Goal: Task Accomplishment & Management: Manage account settings

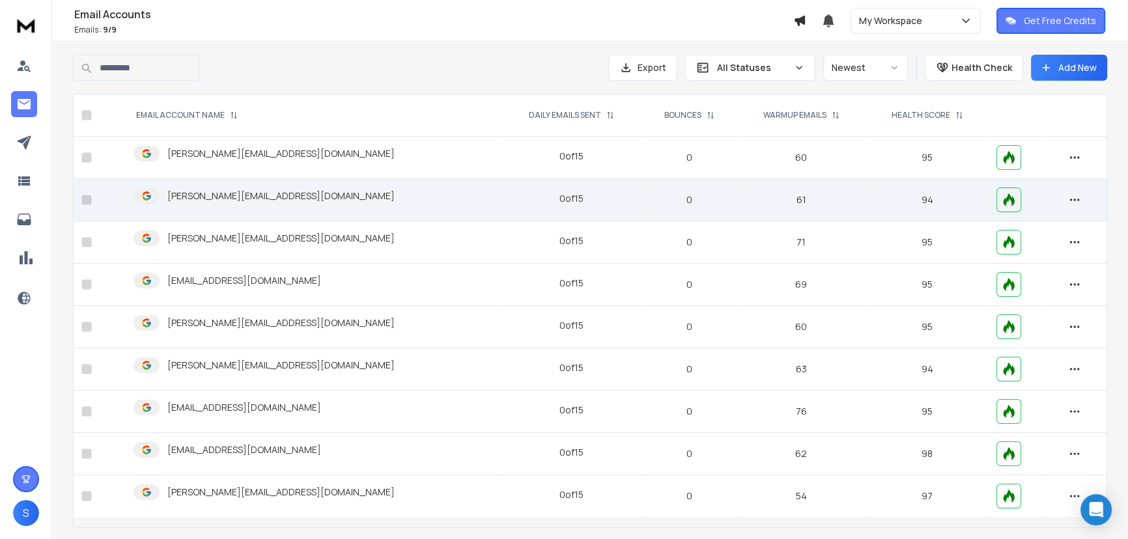
click at [551, 180] on td "0 of 15" at bounding box center [571, 196] width 141 height 34
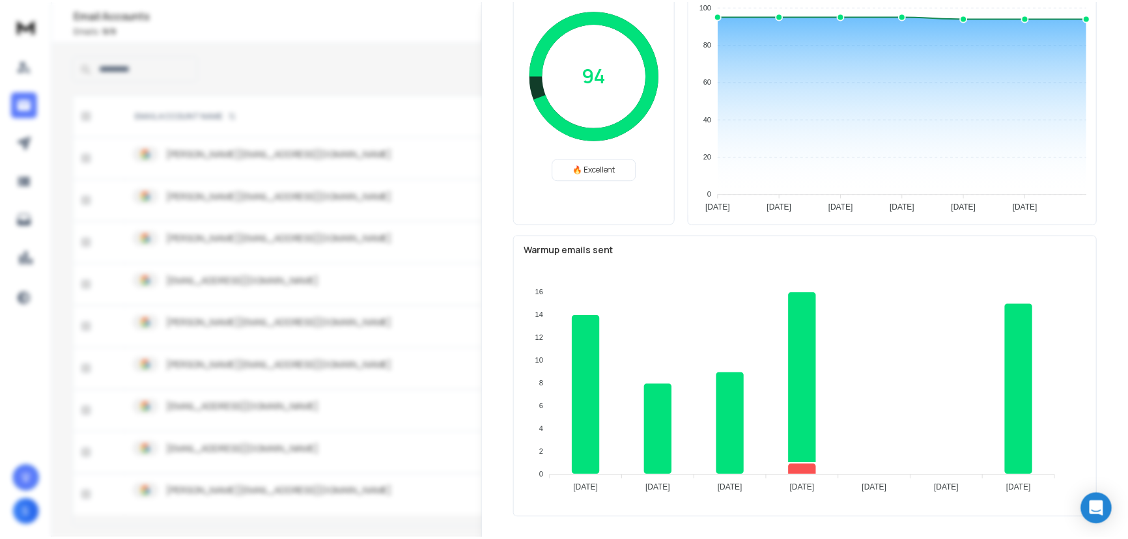
scroll to position [493, 0]
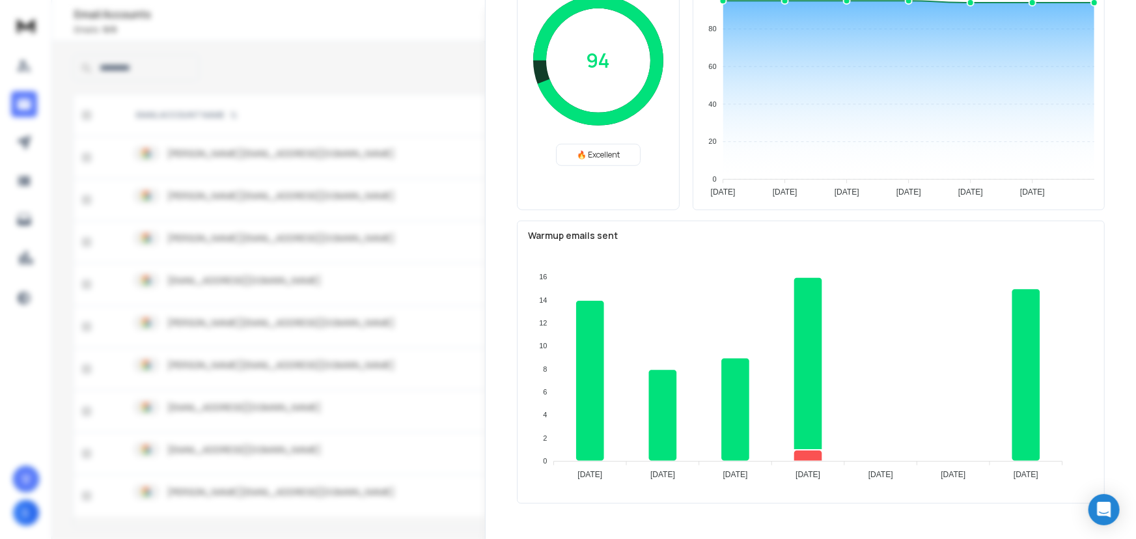
click at [162, 303] on div at bounding box center [568, 269] width 1136 height 539
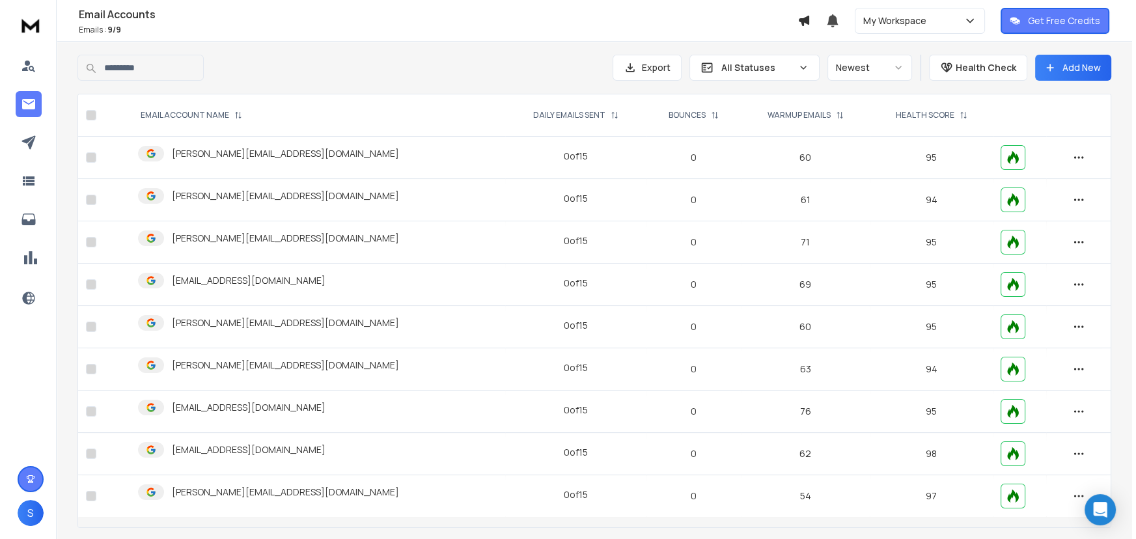
scroll to position [0, 0]
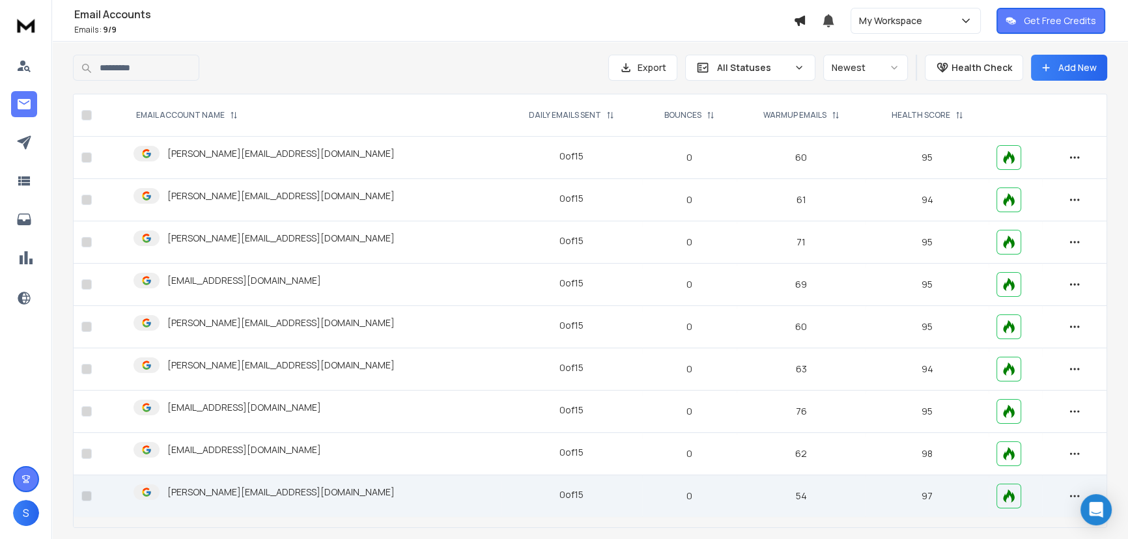
click at [328, 488] on div "[PERSON_NAME][EMAIL_ADDRESS][DOMAIN_NAME]" at bounding box center [312, 492] width 359 height 16
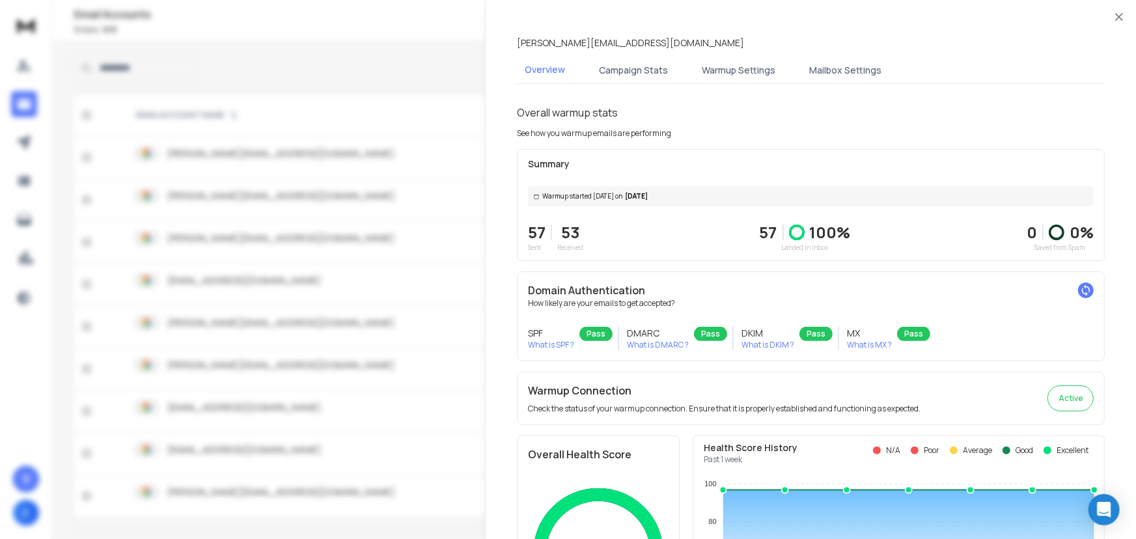
scroll to position [493, 0]
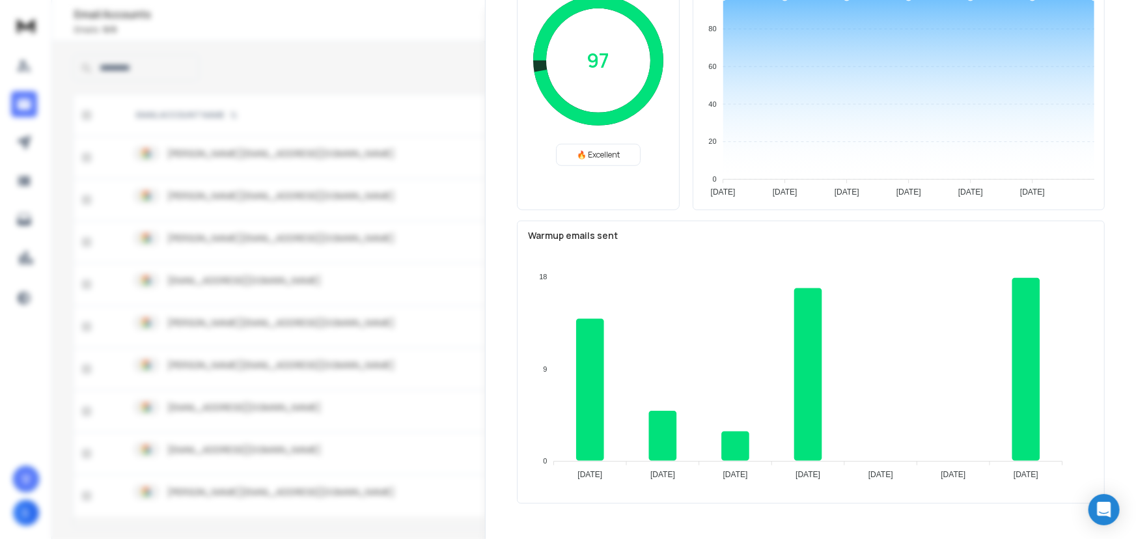
click at [194, 374] on div at bounding box center [568, 269] width 1136 height 539
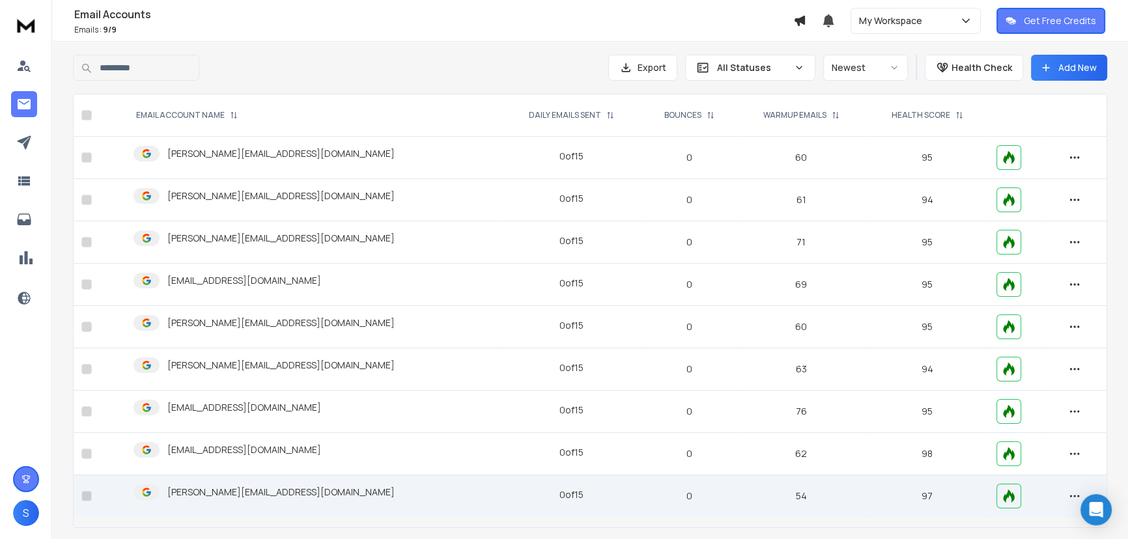
click at [736, 491] on td "54" at bounding box center [800, 496] width 129 height 42
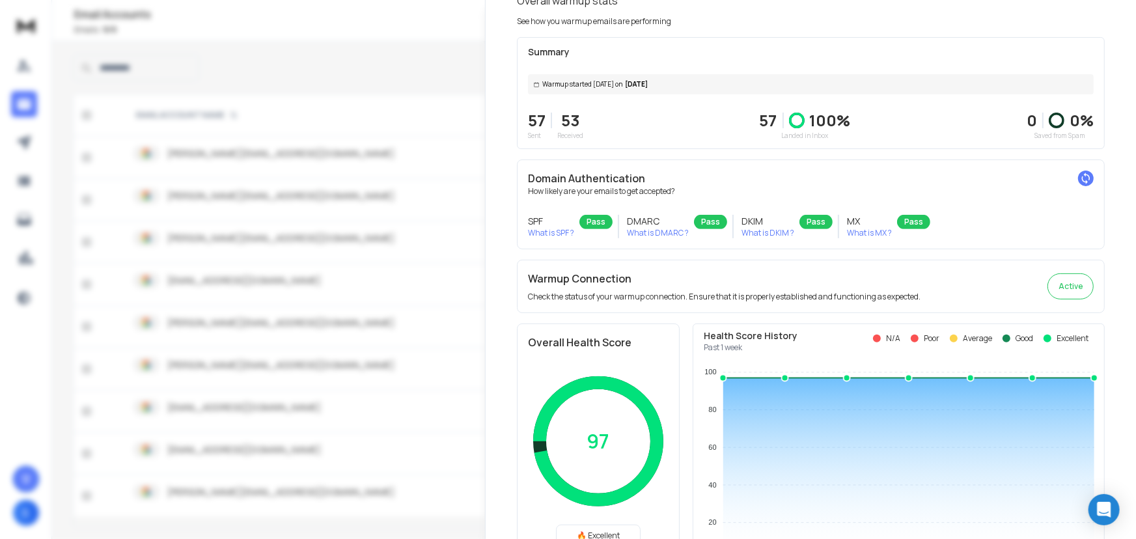
scroll to position [0, 0]
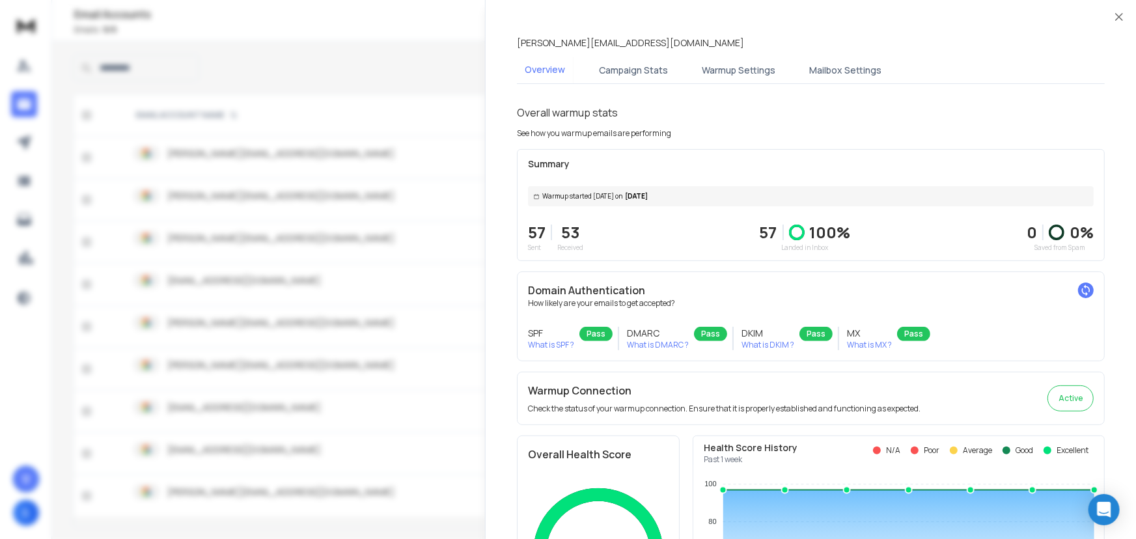
click at [675, 70] on div "Overview Campaign Stats Warmup Settings Mailbox Settings" at bounding box center [811, 70] width 588 height 26
click at [710, 63] on button "Warmup Settings" at bounding box center [738, 70] width 89 height 29
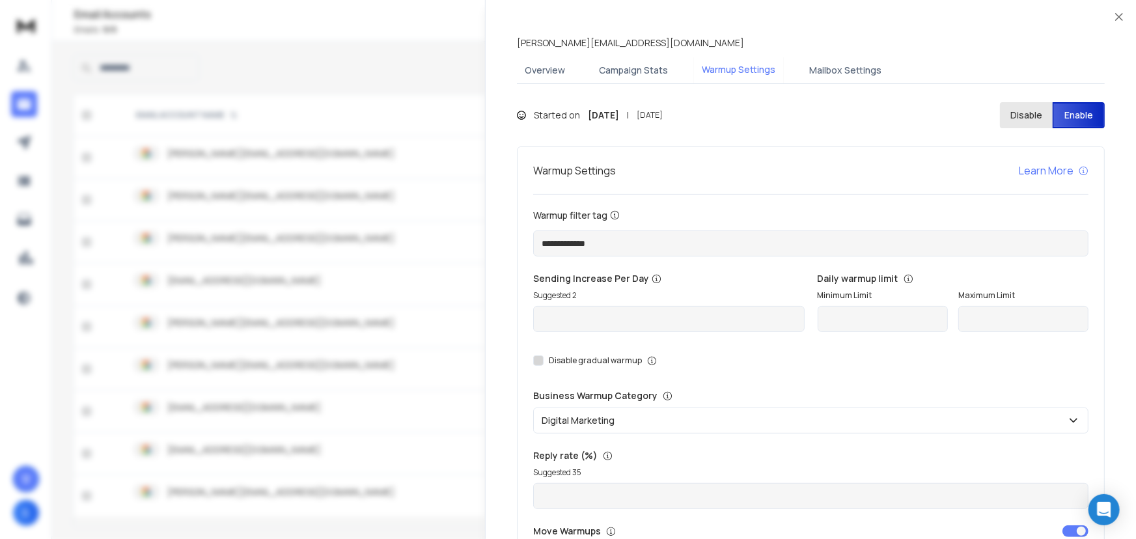
click at [365, 322] on div at bounding box center [568, 269] width 1136 height 539
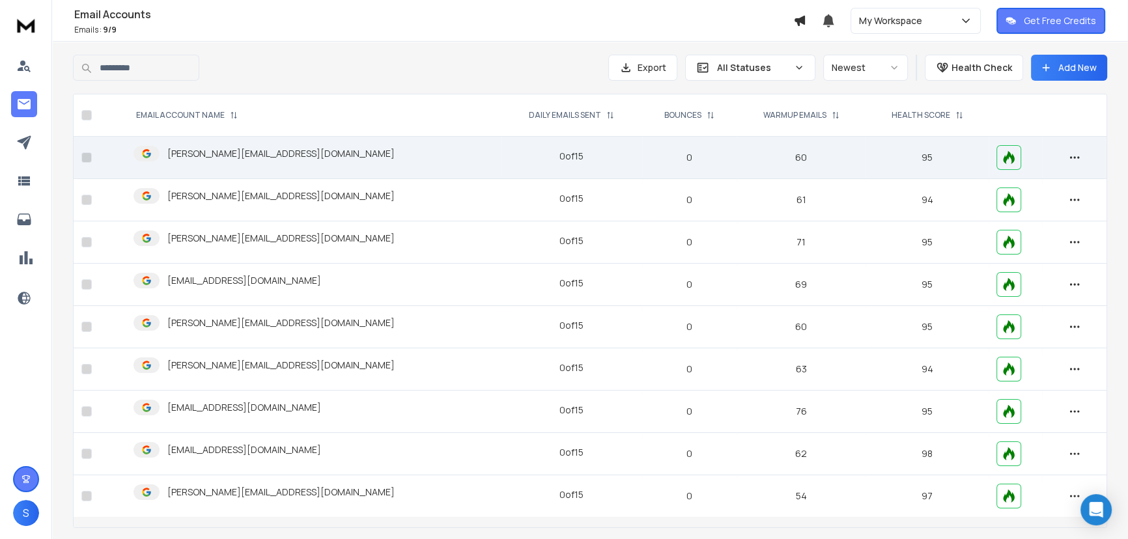
click at [356, 176] on td "[PERSON_NAME][EMAIL_ADDRESS][DOMAIN_NAME]" at bounding box center [313, 158] width 375 height 42
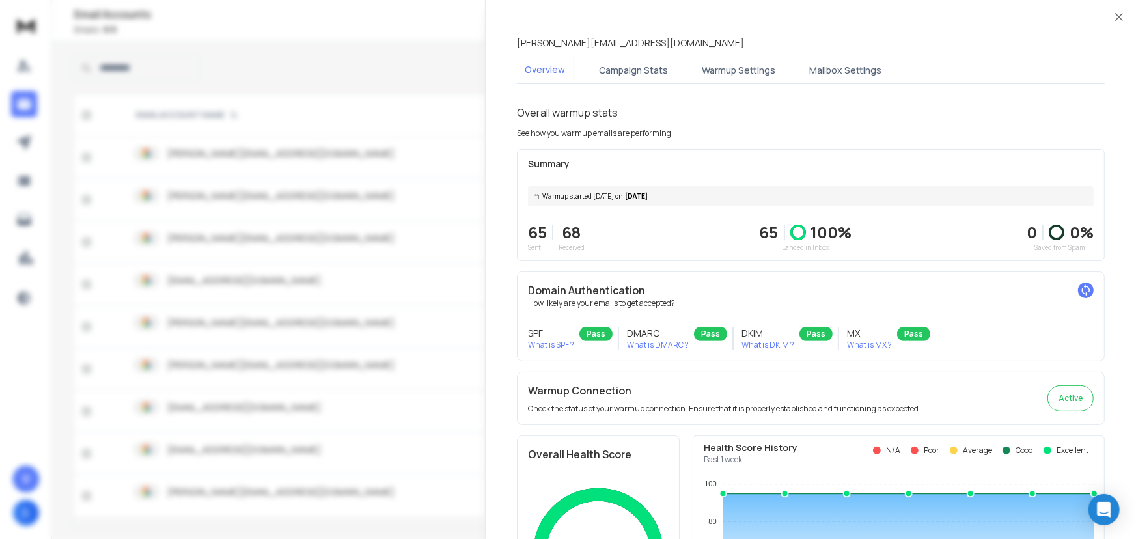
click at [752, 59] on button "Warmup Settings" at bounding box center [738, 70] width 89 height 29
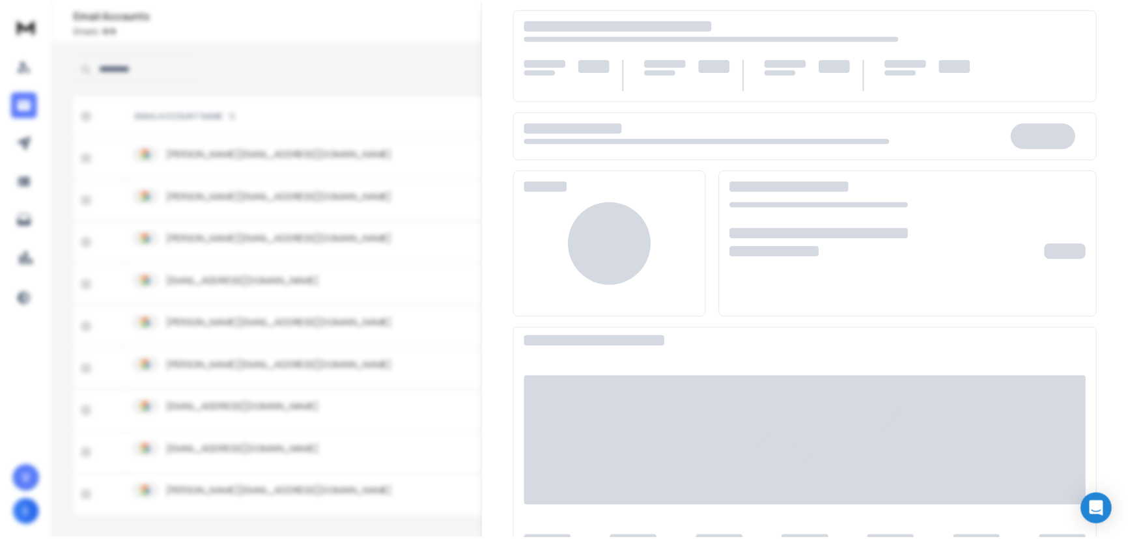
scroll to position [137, 0]
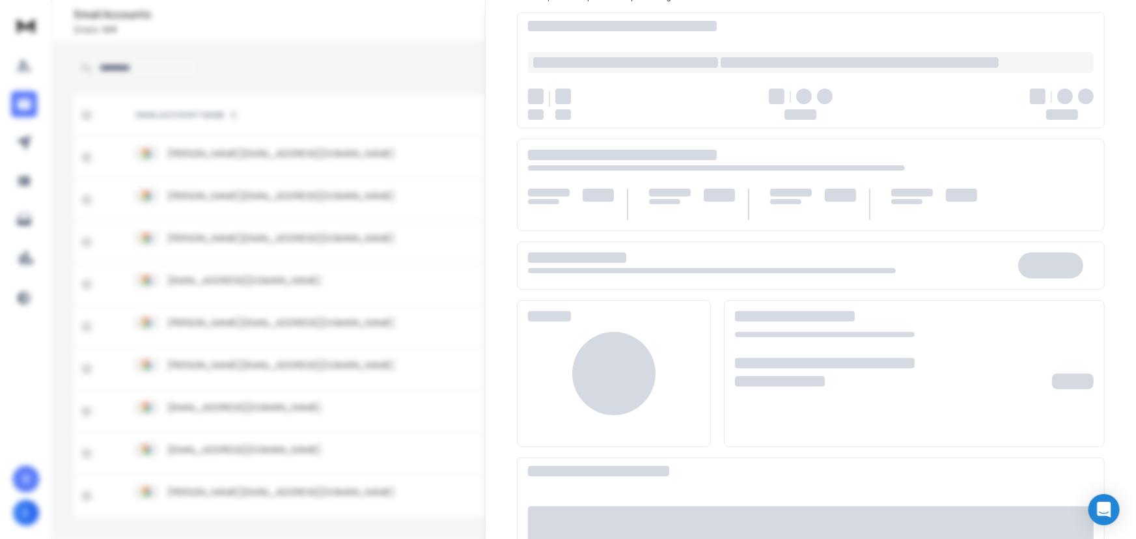
click at [380, 342] on div at bounding box center [568, 269] width 1136 height 539
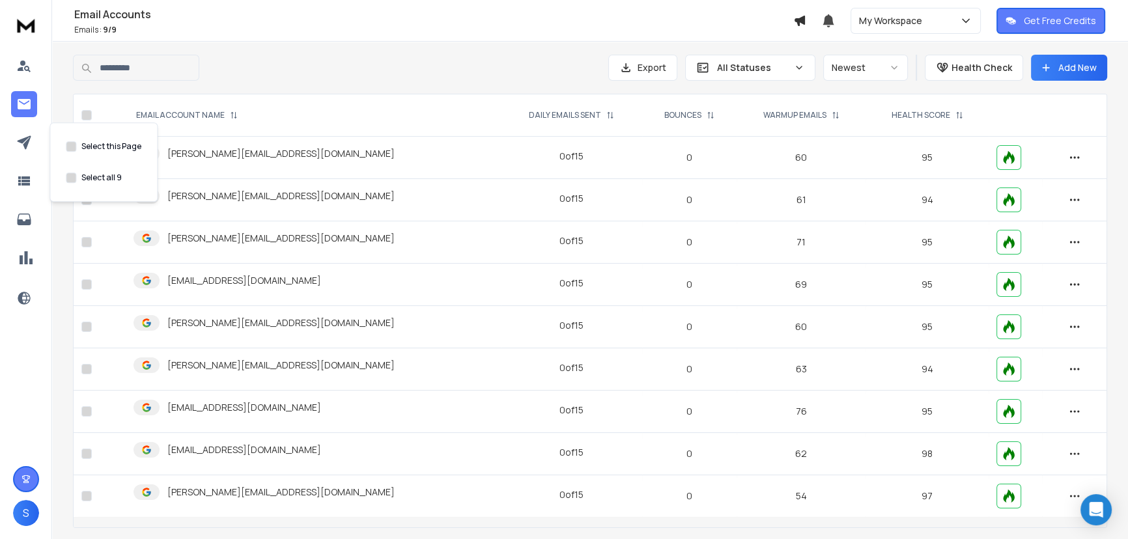
click at [89, 114] on button "Select this Page" at bounding box center [86, 115] width 10 height 10
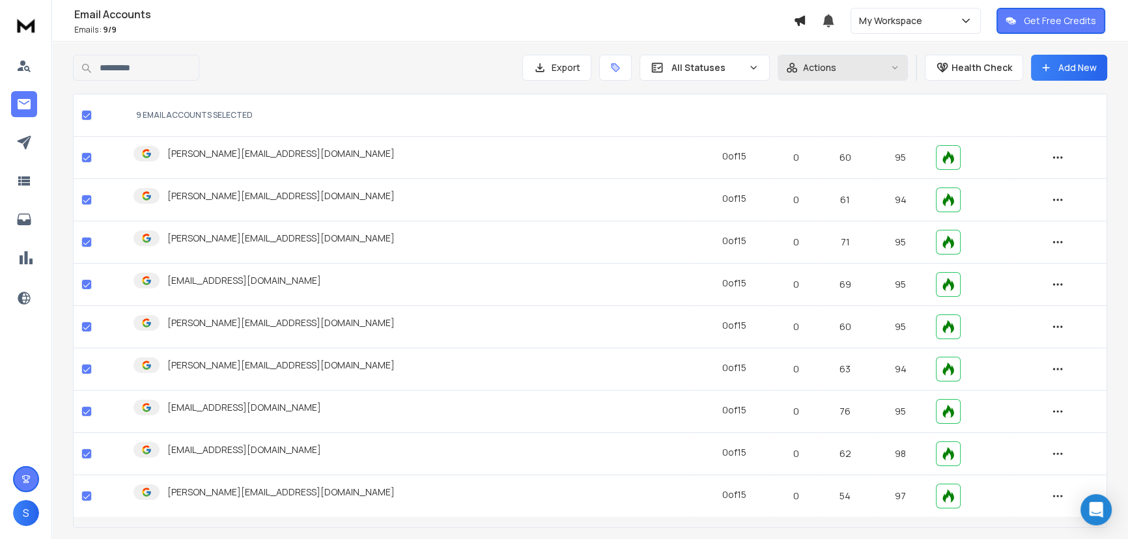
click at [866, 68] on div "Actions" at bounding box center [835, 67] width 99 height 13
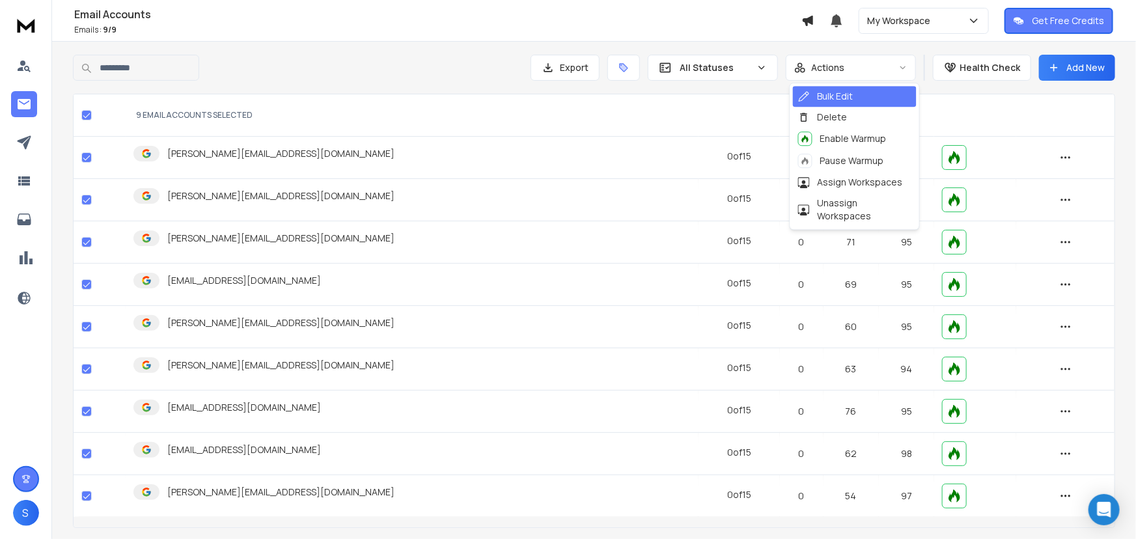
click at [834, 91] on div "Bulk Edit" at bounding box center [825, 96] width 55 height 13
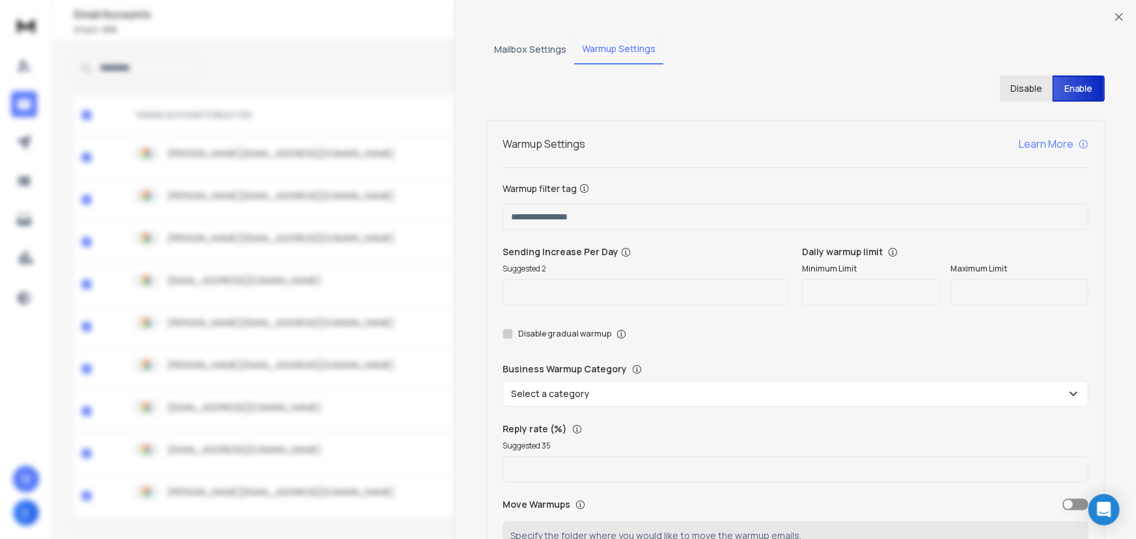
click at [623, 56] on button "Warmup Settings" at bounding box center [618, 50] width 89 height 30
click at [539, 47] on button "Mailbox Settings" at bounding box center [530, 49] width 88 height 29
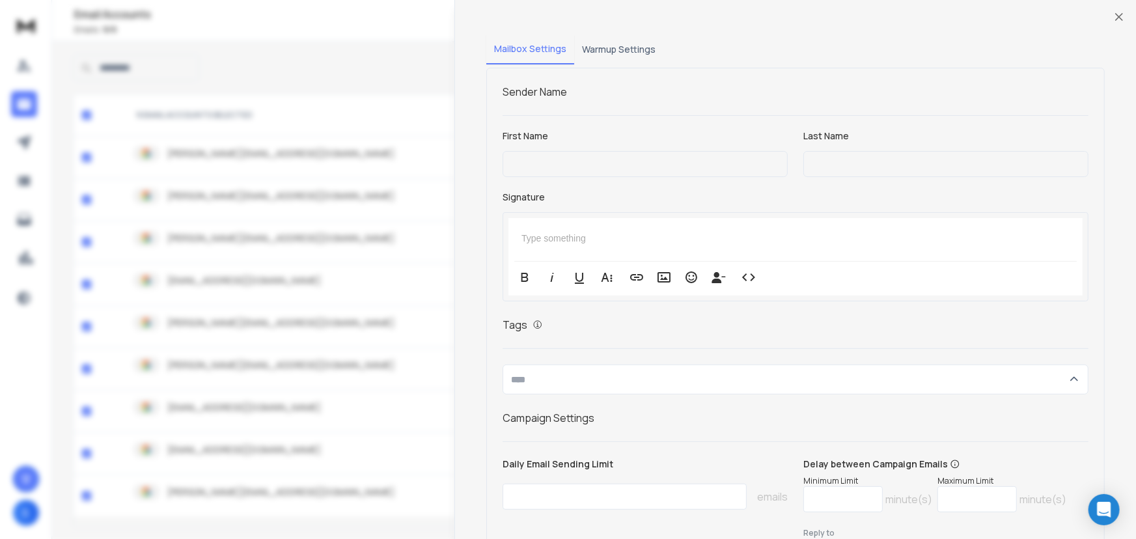
click at [587, 48] on button "Warmup Settings" at bounding box center [618, 49] width 89 height 29
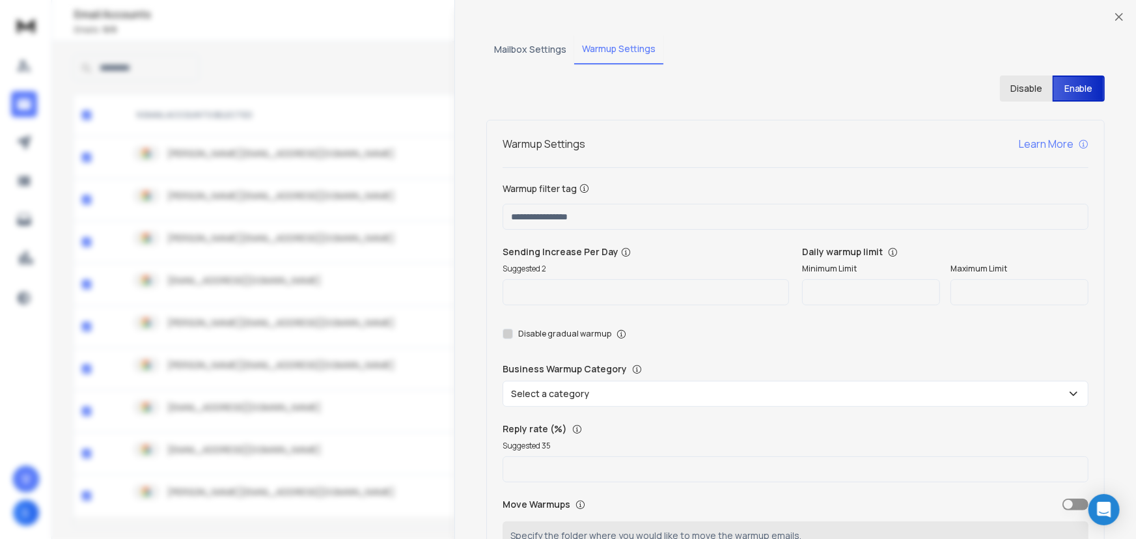
click at [270, 310] on div at bounding box center [568, 269] width 1136 height 539
click at [270, 310] on td "[PERSON_NAME][EMAIL_ADDRESS][DOMAIN_NAME]" at bounding box center [407, 327] width 563 height 42
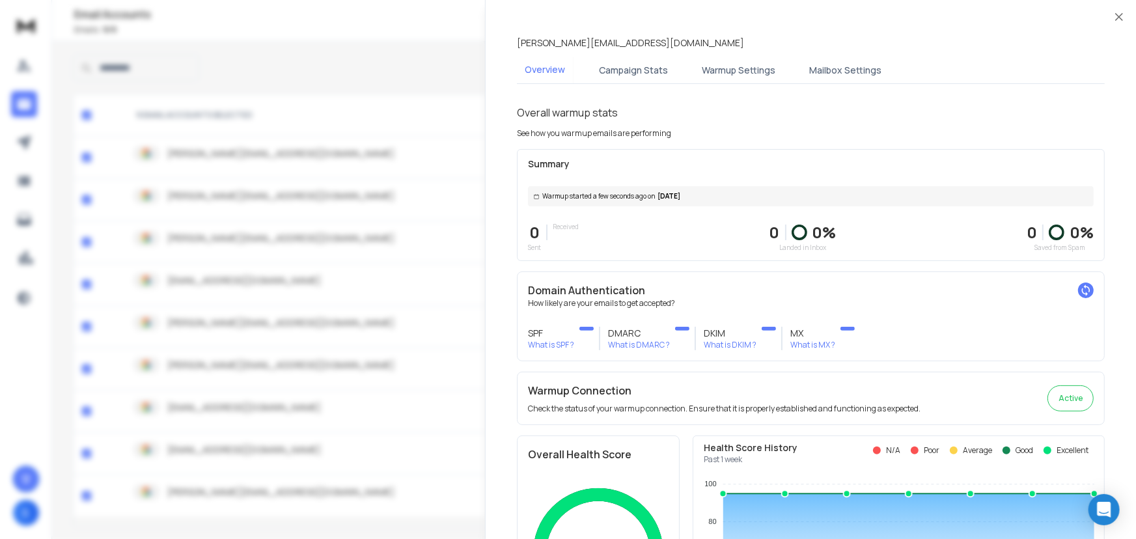
click at [442, 126] on div at bounding box center [568, 269] width 1136 height 539
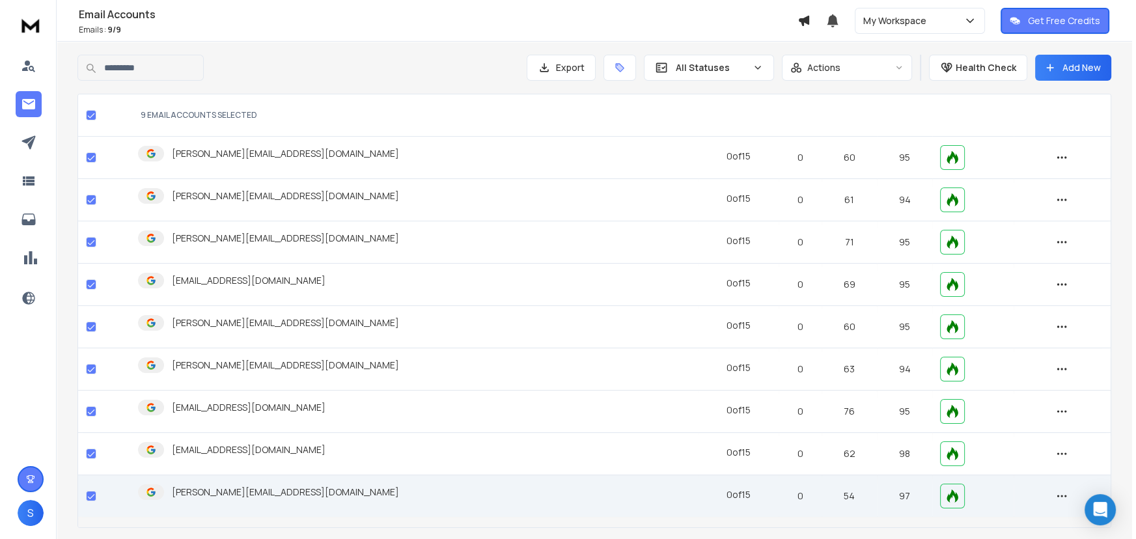
scroll to position [0, 0]
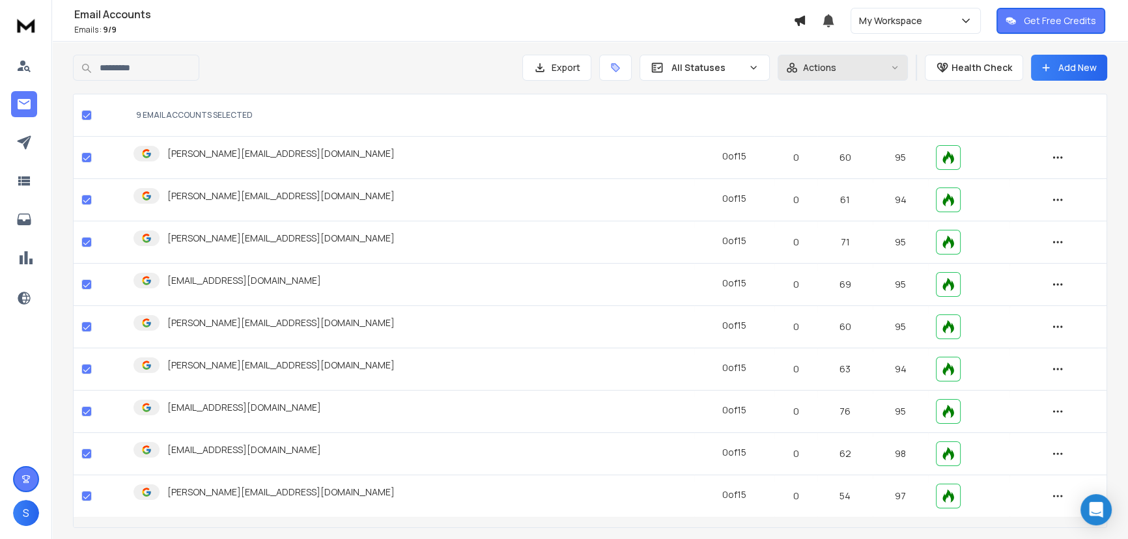
click at [845, 66] on div "Actions" at bounding box center [835, 67] width 99 height 13
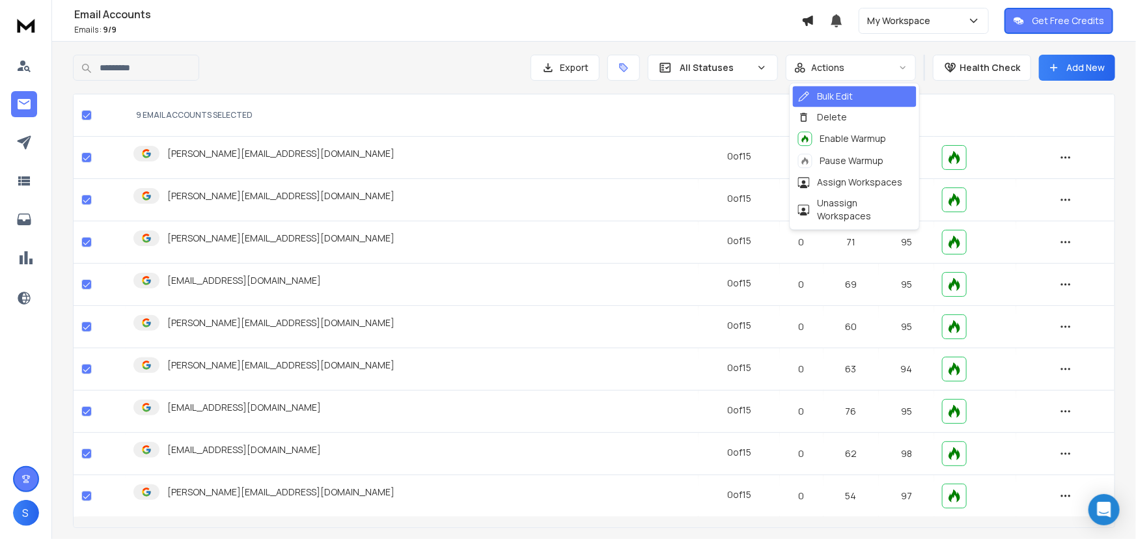
click at [840, 88] on div "Bulk Edit" at bounding box center [855, 96] width 124 height 21
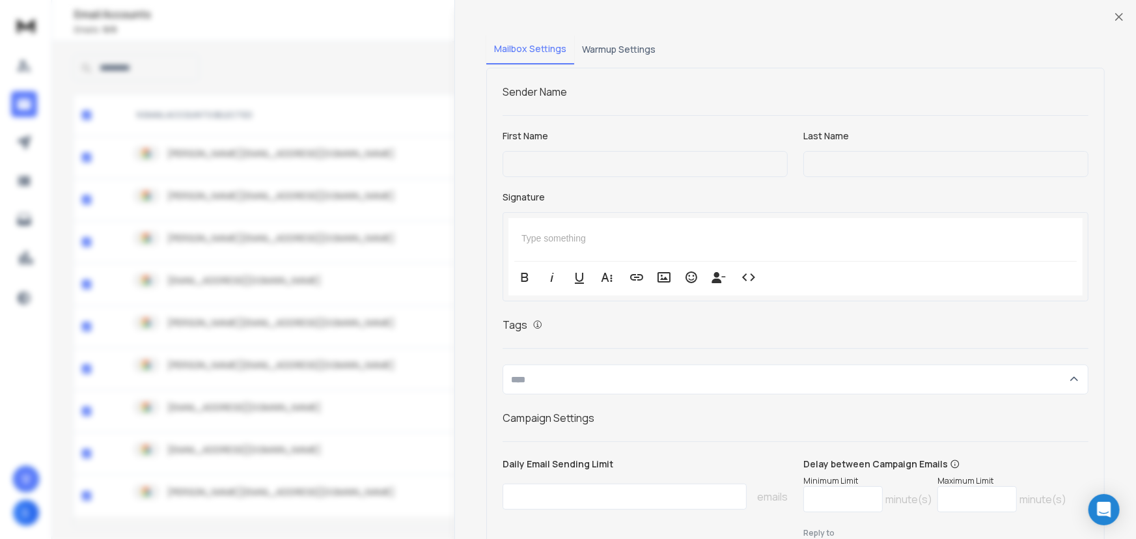
click at [609, 46] on button "Warmup Settings" at bounding box center [618, 49] width 89 height 29
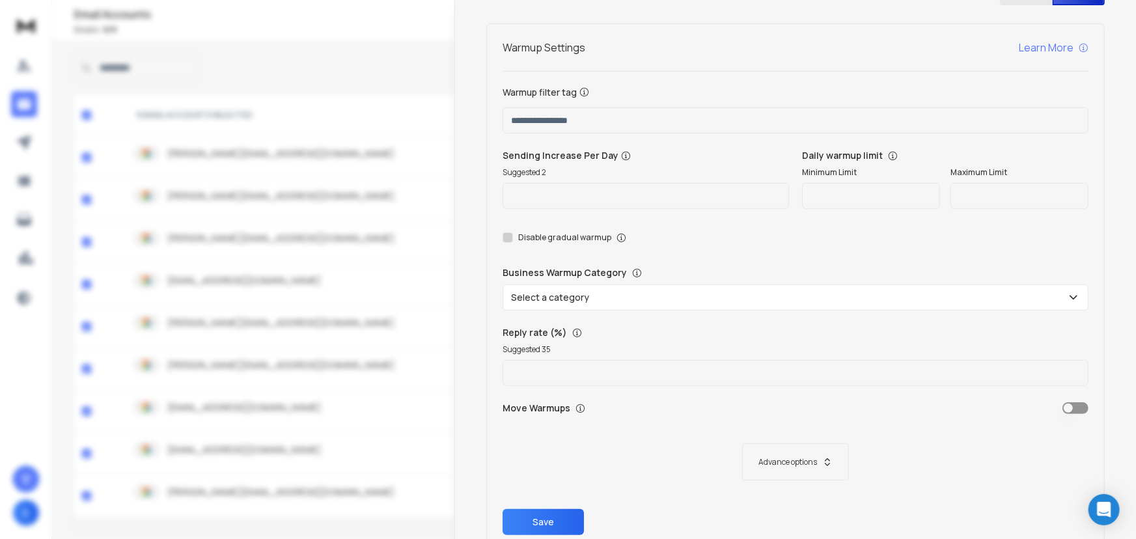
scroll to position [137, 0]
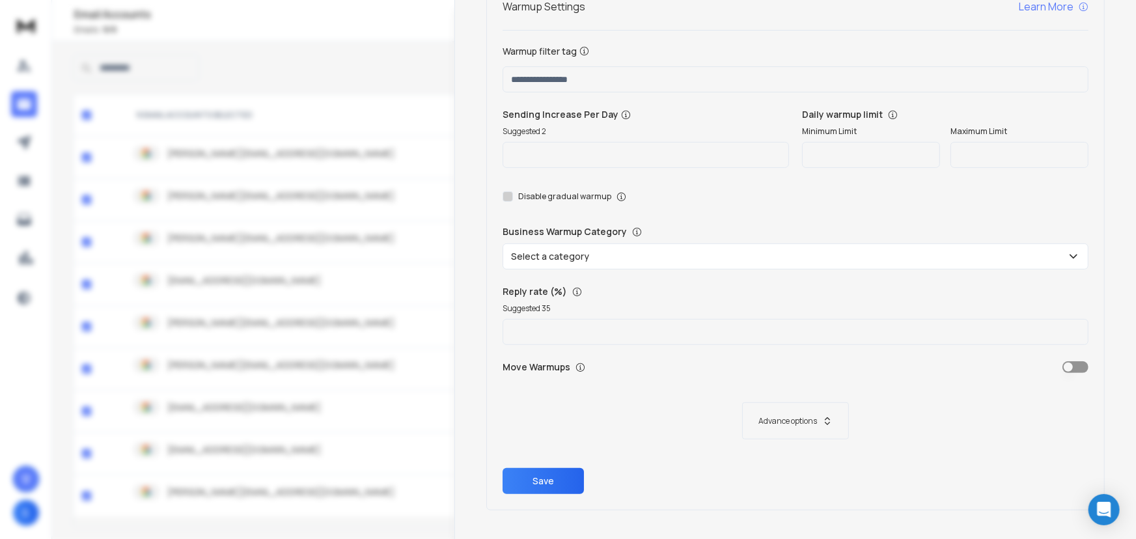
click at [594, 329] on input "number" at bounding box center [796, 332] width 586 height 26
click at [805, 426] on div "Advance options" at bounding box center [795, 420] width 107 height 37
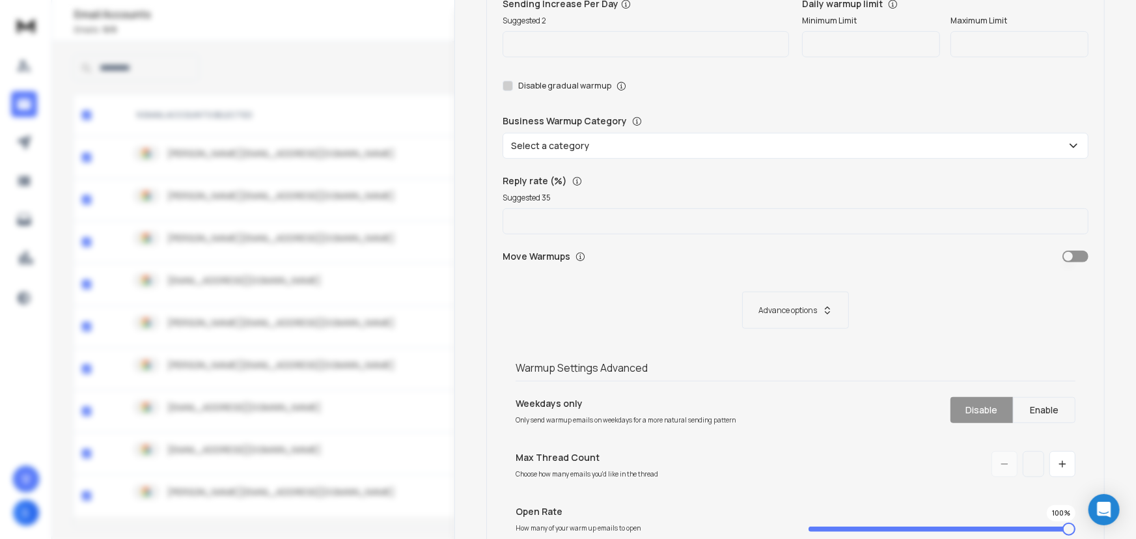
scroll to position [111, 0]
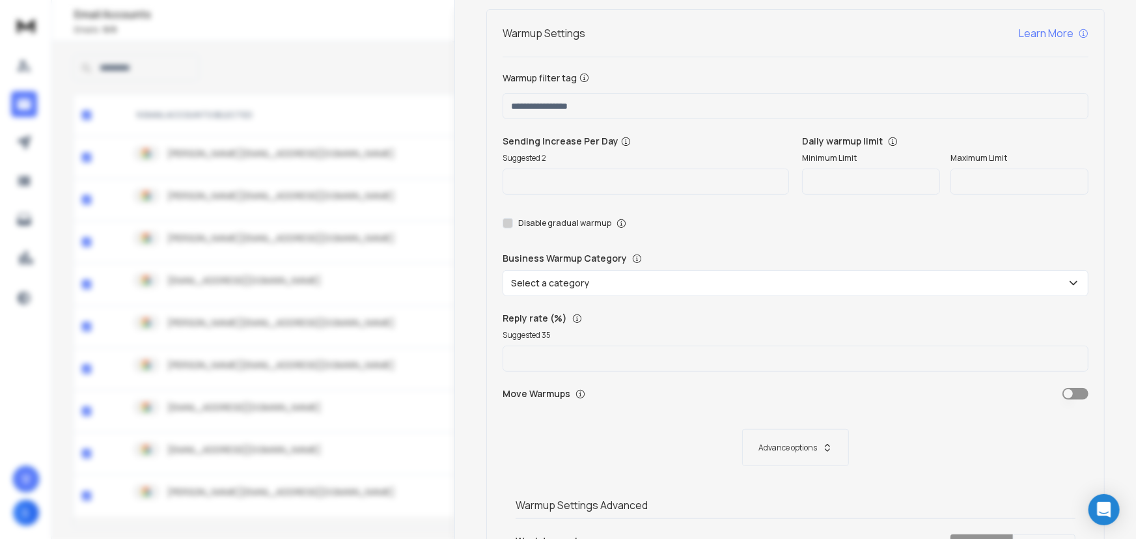
click at [601, 108] on input at bounding box center [796, 106] width 586 height 26
click at [337, 221] on div at bounding box center [568, 269] width 1136 height 539
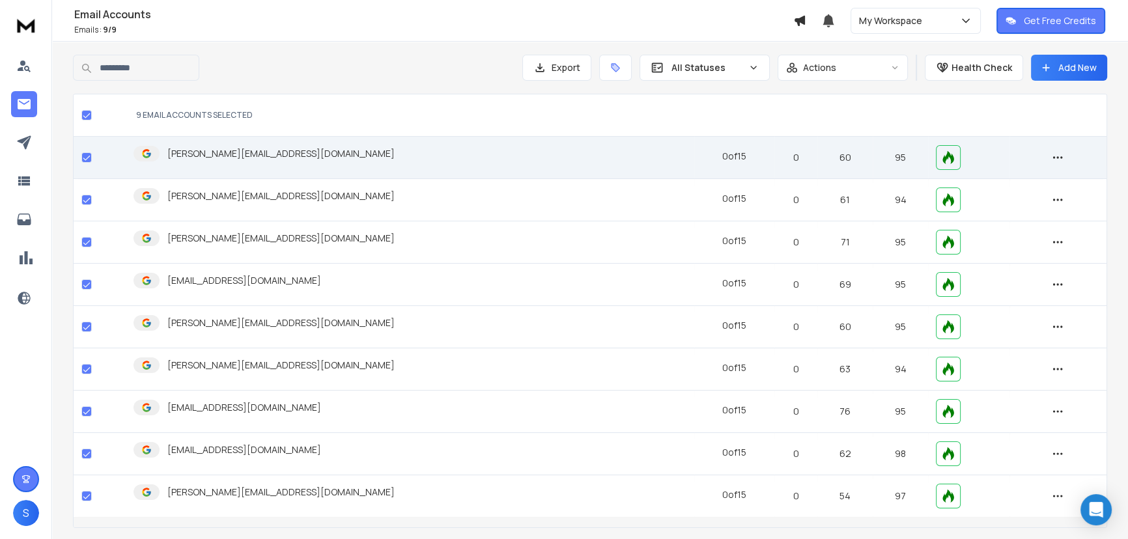
click at [456, 139] on td "[PERSON_NAME][EMAIL_ADDRESS][DOMAIN_NAME]" at bounding box center [410, 158] width 568 height 42
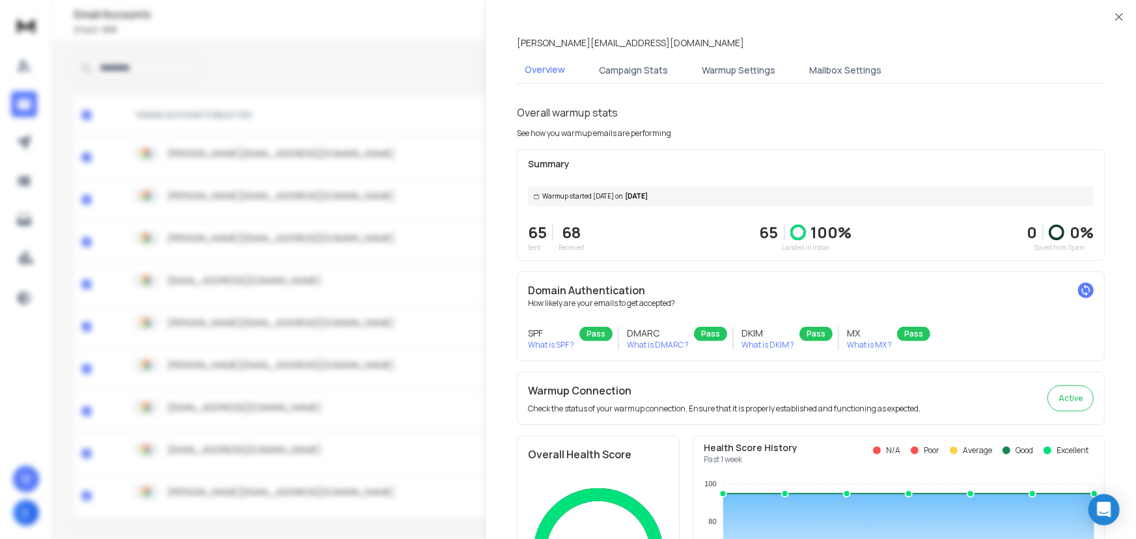
click at [746, 66] on button "Warmup Settings" at bounding box center [738, 70] width 89 height 29
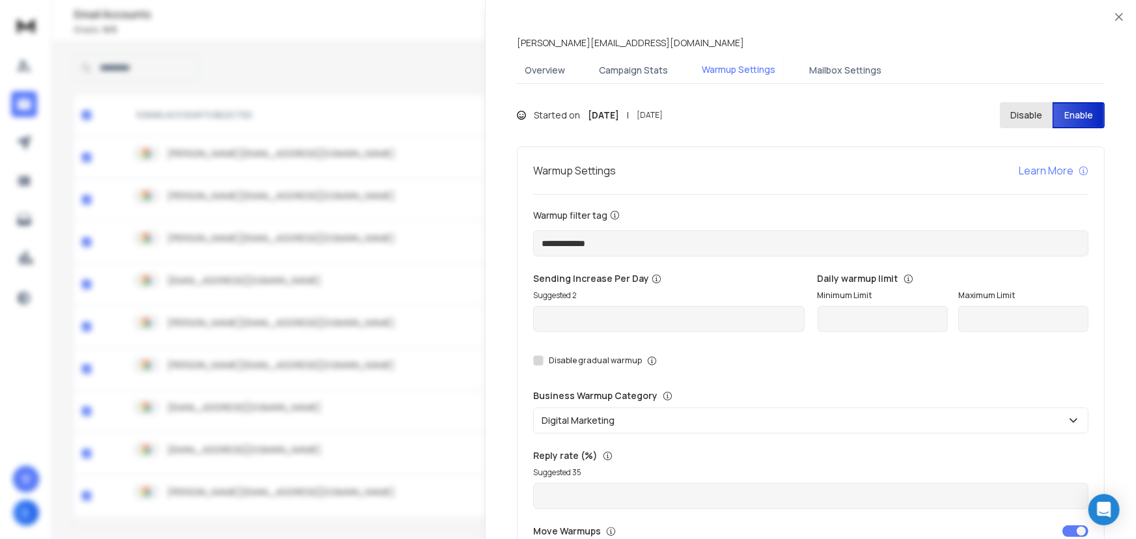
click at [699, 171] on div "Warmup Settings Learn More" at bounding box center [810, 171] width 555 height 16
click at [576, 243] on input "**********" at bounding box center [810, 243] width 555 height 26
click at [211, 290] on div at bounding box center [568, 269] width 1136 height 539
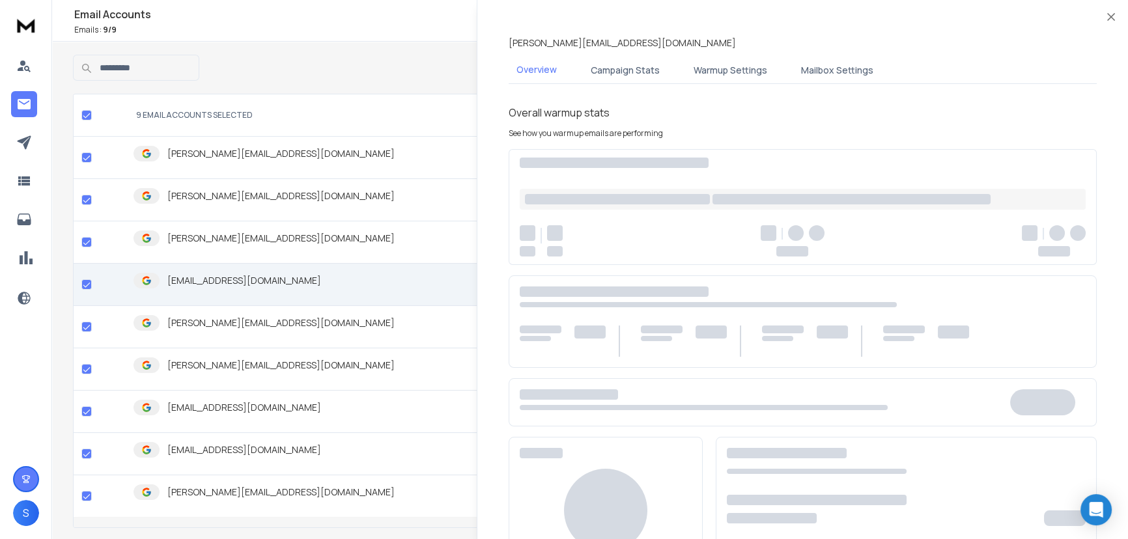
click at [278, 287] on td "[EMAIL_ADDRESS][DOMAIN_NAME]" at bounding box center [410, 285] width 568 height 42
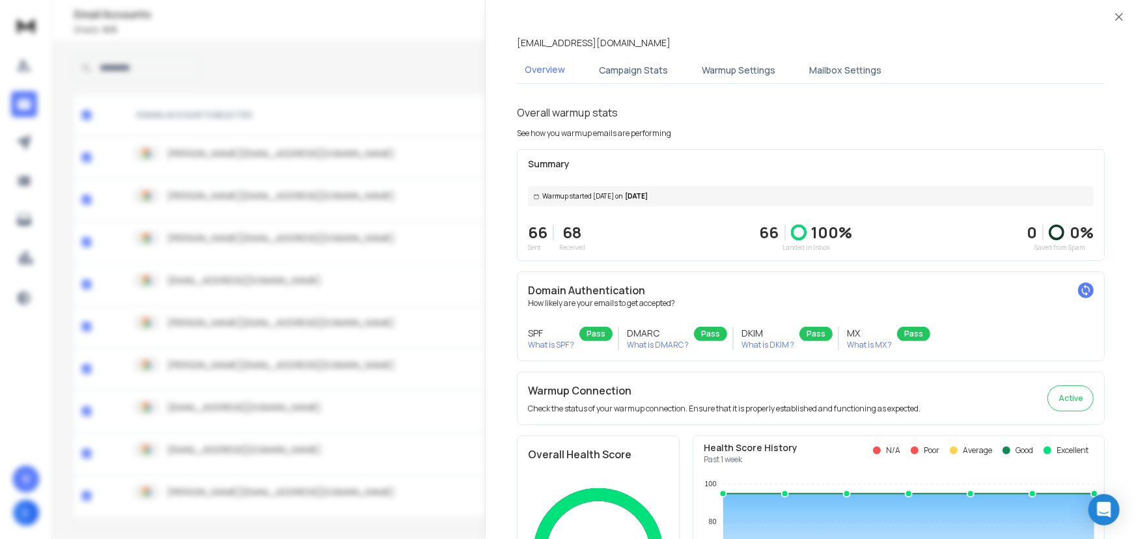
click at [749, 60] on button "Warmup Settings" at bounding box center [738, 70] width 89 height 29
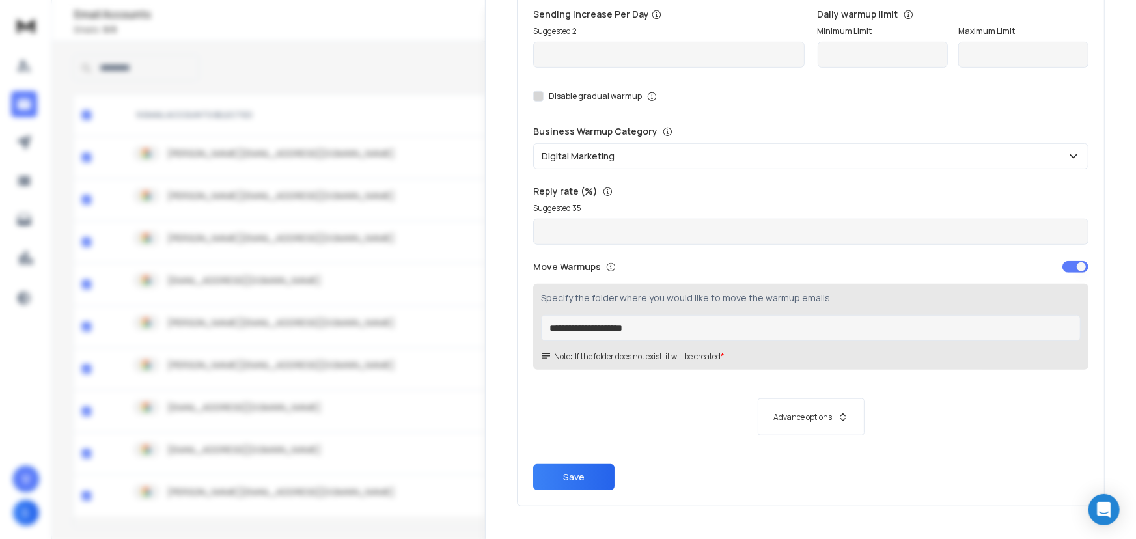
scroll to position [267, 0]
click at [635, 326] on input "**********" at bounding box center [811, 326] width 540 height 26
click at [724, 331] on input "**********" at bounding box center [811, 326] width 540 height 26
click at [850, 365] on div "**********" at bounding box center [810, 324] width 555 height 86
click at [799, 406] on div "Advance options" at bounding box center [811, 414] width 107 height 37
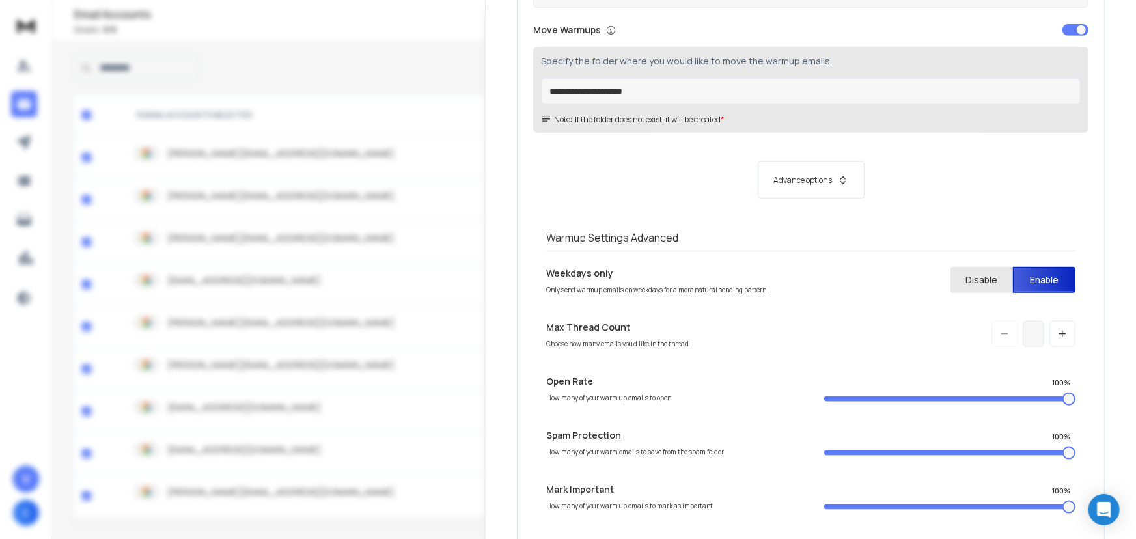
scroll to position [544, 0]
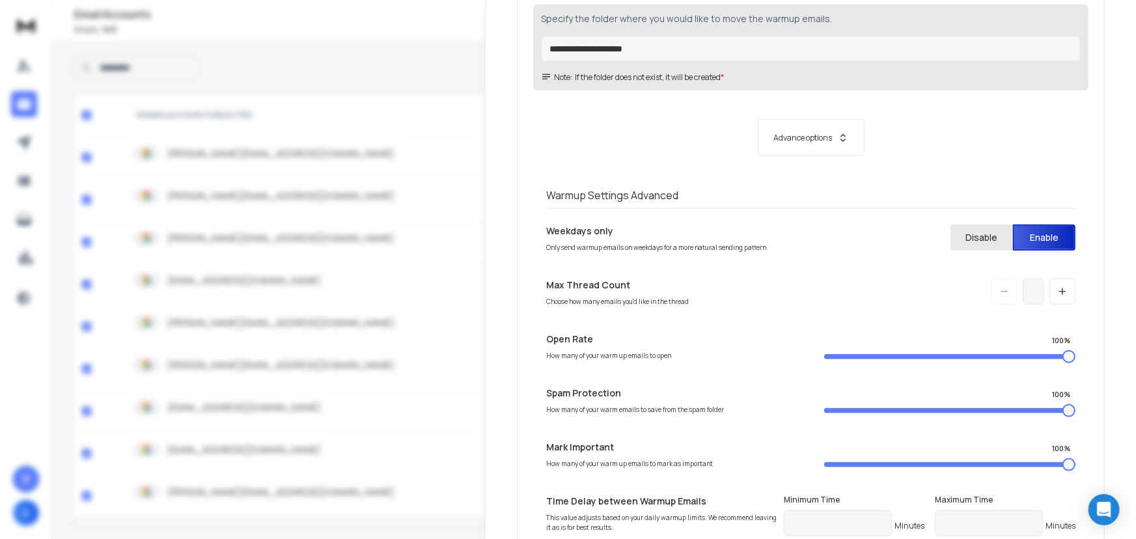
click at [817, 148] on div "Advance options" at bounding box center [811, 137] width 107 height 37
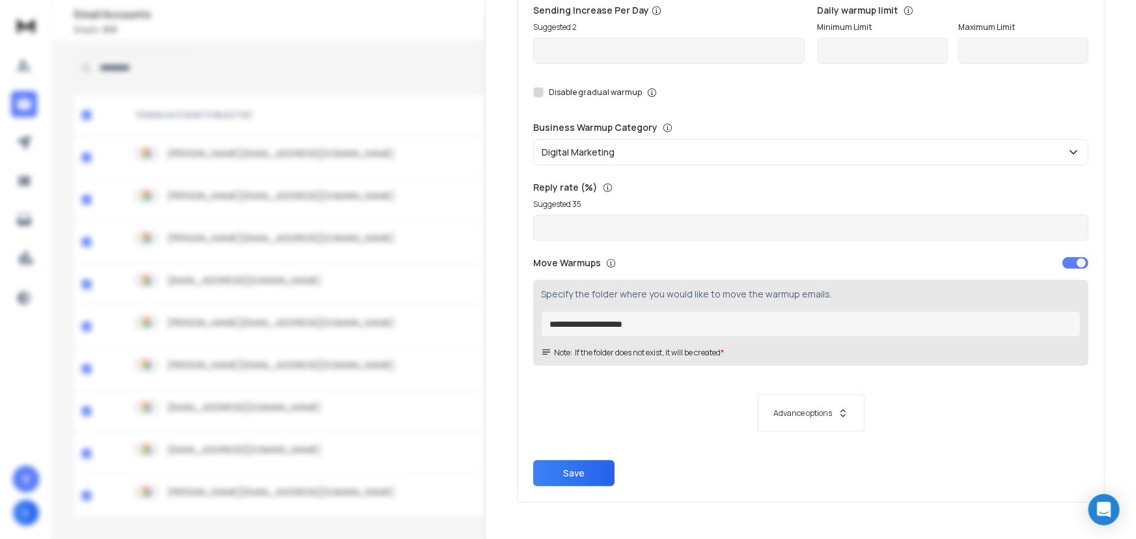
scroll to position [267, 0]
click at [809, 275] on div "**********" at bounding box center [810, 312] width 555 height 109
click at [312, 279] on div at bounding box center [568, 269] width 1136 height 539
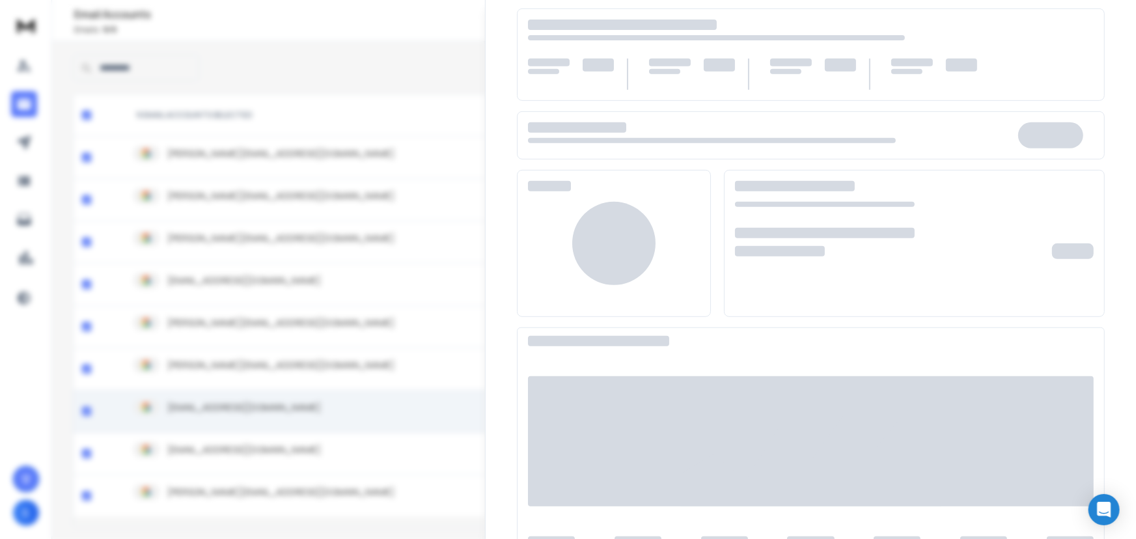
scroll to position [137, 0]
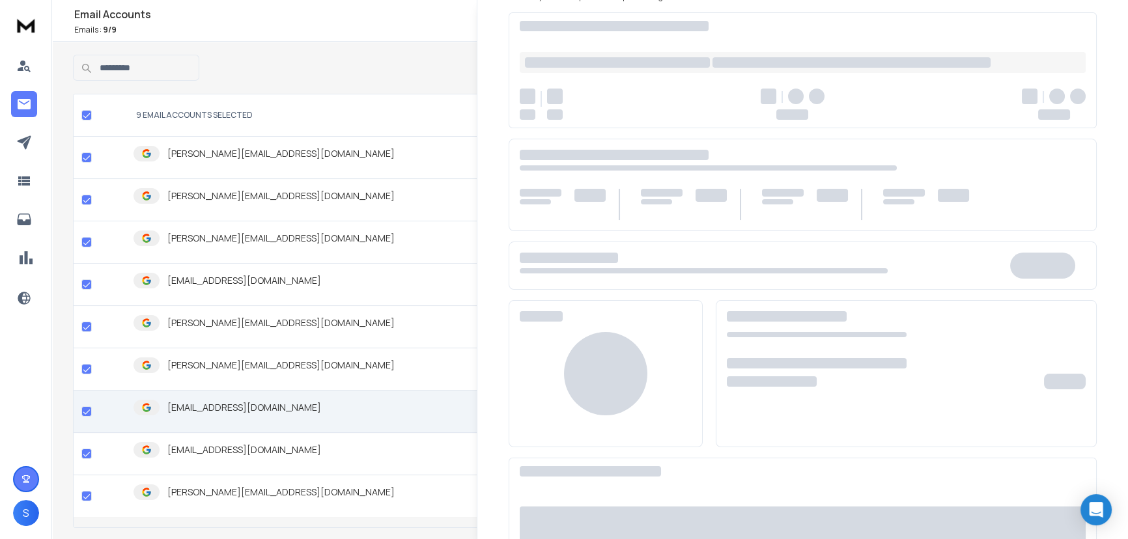
click at [252, 392] on td "[EMAIL_ADDRESS][DOMAIN_NAME]" at bounding box center [410, 412] width 568 height 42
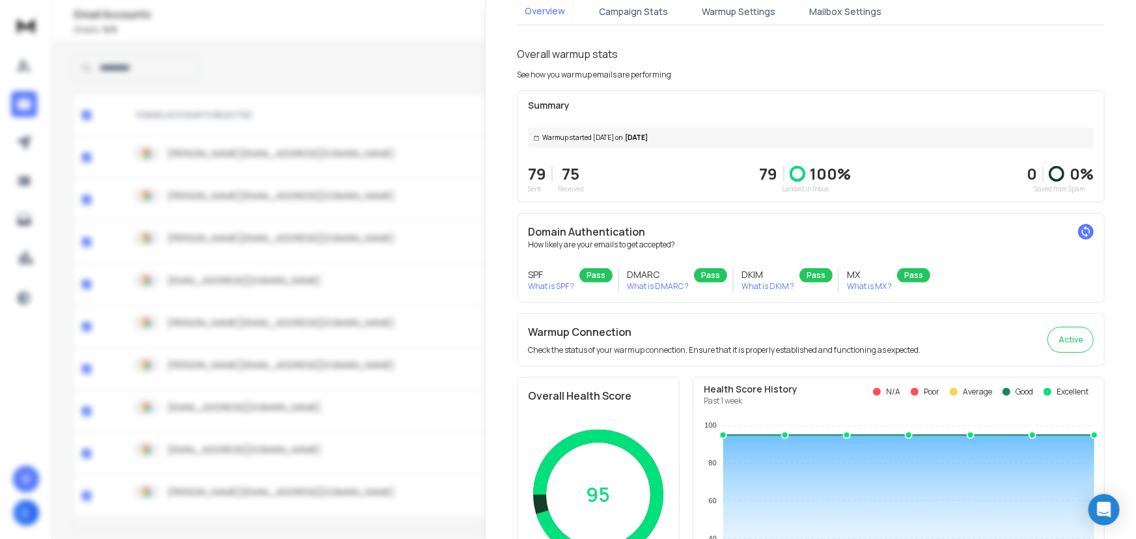
scroll to position [0, 0]
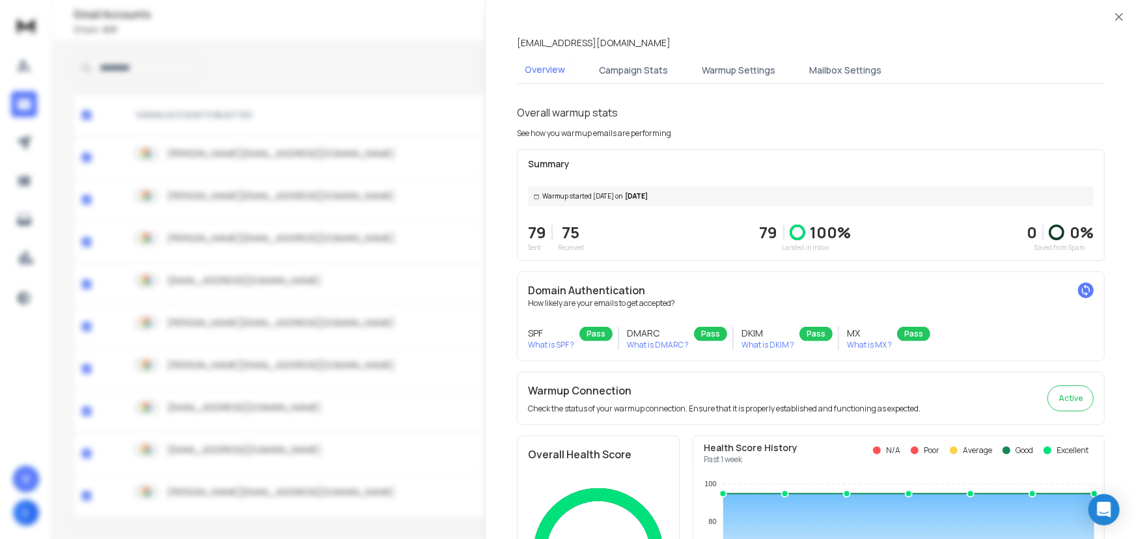
click at [730, 61] on button "Warmup Settings" at bounding box center [738, 70] width 89 height 29
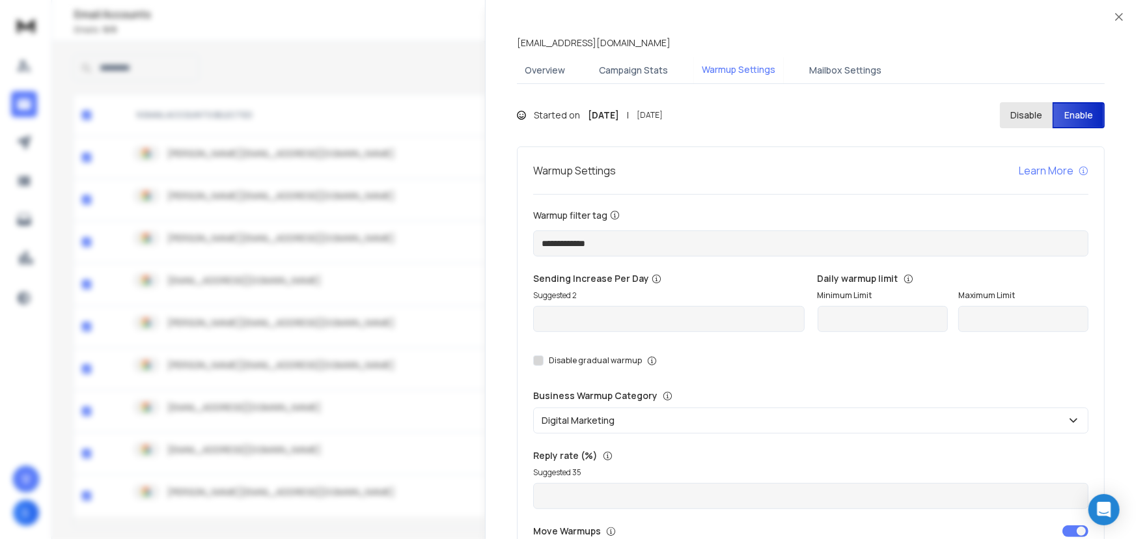
drag, startPoint x: 546, startPoint y: 69, endPoint x: 887, endPoint y: 313, distance: 419.7
click at [884, 313] on div "**********" at bounding box center [811, 414] width 588 height 714
click at [712, 201] on form "**********" at bounding box center [810, 459] width 555 height 592
click at [647, 65] on button "Campaign Stats" at bounding box center [633, 70] width 85 height 29
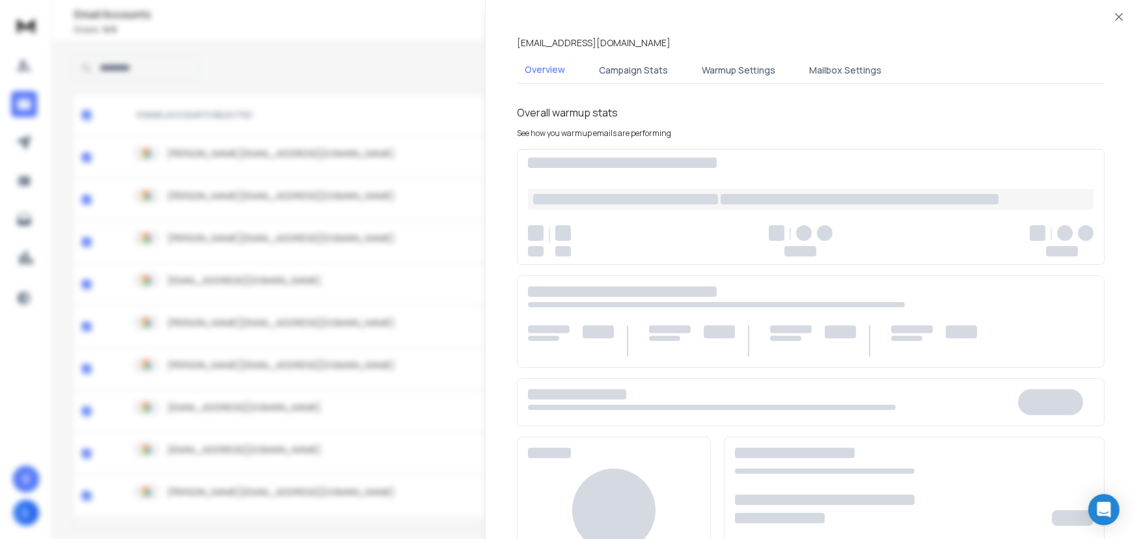
click at [357, 256] on div at bounding box center [568, 269] width 1136 height 539
